Goal: Task Accomplishment & Management: Use online tool/utility

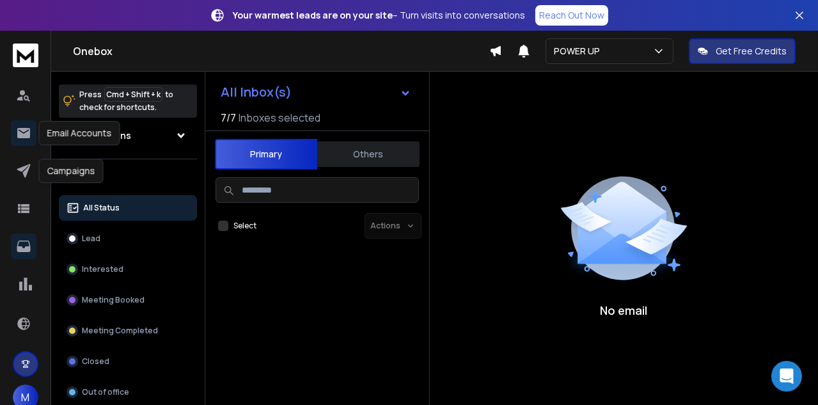
click at [20, 138] on icon at bounding box center [23, 133] width 13 height 10
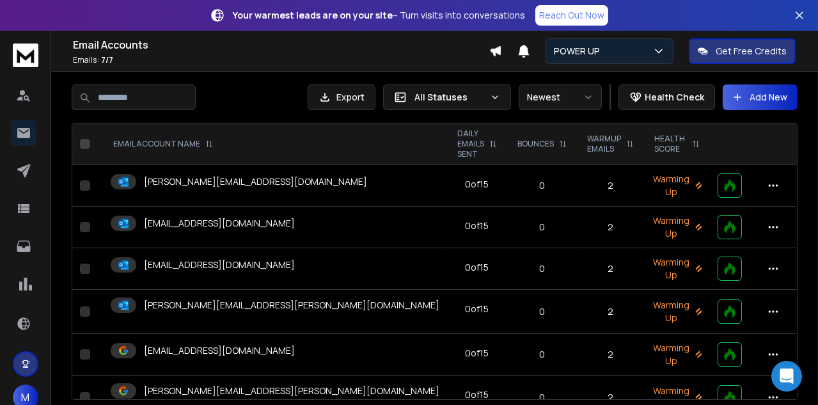
click at [635, 45] on div "POWER UP" at bounding box center [609, 51] width 111 height 13
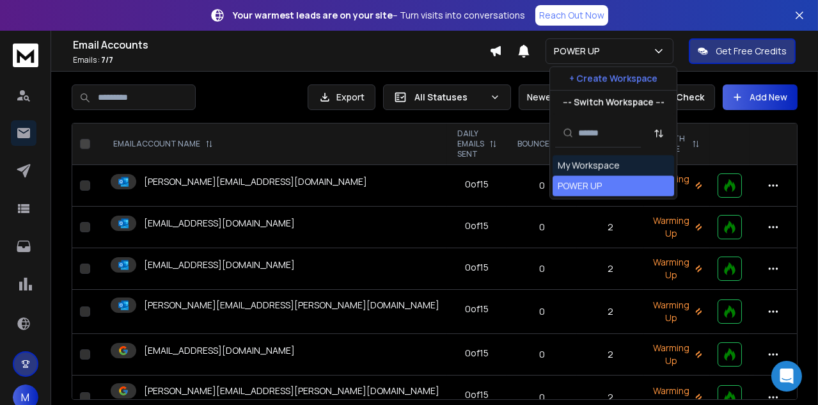
click at [575, 157] on div "My Workspace" at bounding box center [614, 166] width 122 height 20
